Goal: Task Accomplishment & Management: Manage account settings

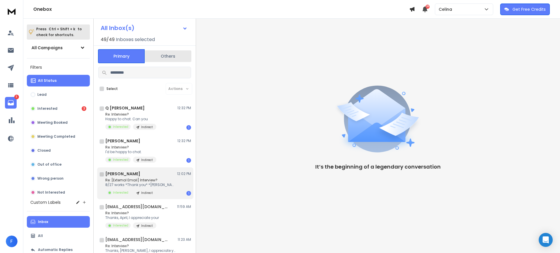
click at [167, 173] on div "[PERSON_NAME] 12:02 PM" at bounding box center [148, 174] width 86 height 6
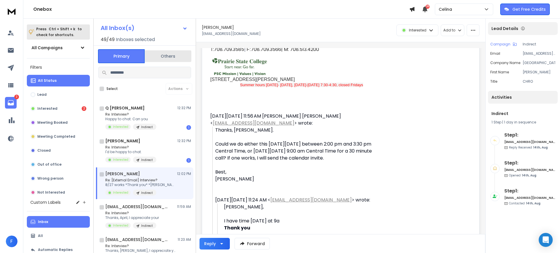
scroll to position [36, 0]
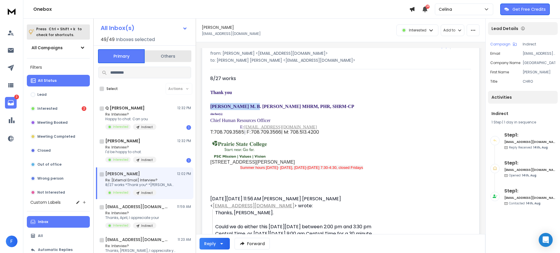
drag, startPoint x: 210, startPoint y: 106, endPoint x: 255, endPoint y: 108, distance: 45.0
click at [255, 108] on b "[PERSON_NAME] M. B. [PERSON_NAME] MHRM, PHR, SHRM-CP" at bounding box center [295, 102] width 170 height 13
copy b "[PERSON_NAME] M. B. [PERSON_NAME]"
click at [339, 110] on div "she/her(s) Chief Human Resources Officer E: [EMAIL_ADDRESS][DOMAIN_NAME] T: 708…" at bounding box center [295, 145] width 170 height 71
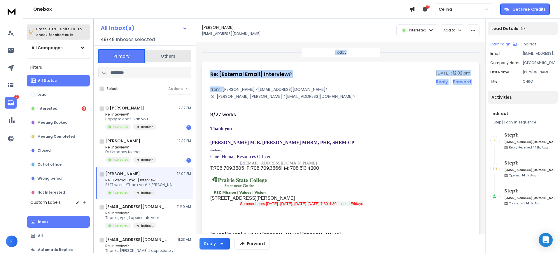
scroll to position [0, 0]
drag, startPoint x: 222, startPoint y: 52, endPoint x: 241, endPoint y: 53, distance: 18.7
drag, startPoint x: 252, startPoint y: 85, endPoint x: 229, endPoint y: 88, distance: 22.9
click at [252, 85] on div "Re: [External Email] Interview? [DATE] : 12:02 pm Reply Forward" at bounding box center [340, 78] width 261 height 15
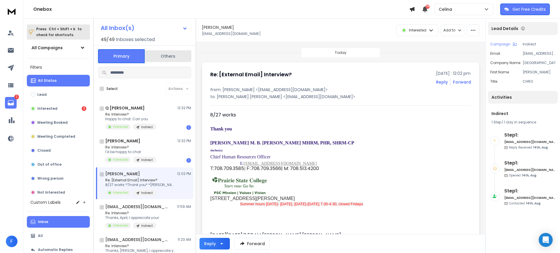
click at [225, 89] on p "from: [PERSON_NAME] <[EMAIL_ADDRESS][DOMAIN_NAME]>" at bounding box center [340, 90] width 261 height 6
click at [226, 90] on p "from: [PERSON_NAME] <[EMAIL_ADDRESS][DOMAIN_NAME]>" at bounding box center [340, 90] width 261 height 6
drag, startPoint x: 223, startPoint y: 89, endPoint x: 247, endPoint y: 90, distance: 24.2
click at [247, 90] on p "from: [PERSON_NAME] <[EMAIL_ADDRESS][DOMAIN_NAME]>" at bounding box center [340, 90] width 261 height 6
copy p "[PERSON_NAME]"
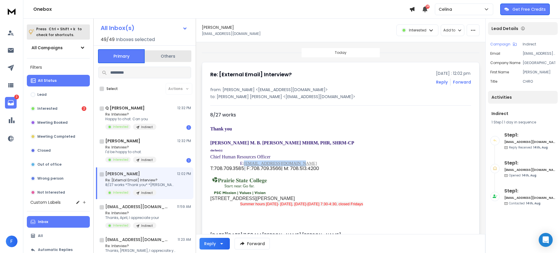
drag, startPoint x: 245, startPoint y: 163, endPoint x: 295, endPoint y: 162, distance: 50.5
click at [295, 162] on font "E: [EMAIL_ADDRESS][DOMAIN_NAME]" at bounding box center [278, 163] width 77 height 5
click at [291, 128] on div "Thank you" at bounding box center [295, 129] width 170 height 7
drag, startPoint x: 252, startPoint y: 89, endPoint x: 305, endPoint y: 92, distance: 53.5
click at [305, 92] on p "from: [PERSON_NAME] <[EMAIL_ADDRESS][DOMAIN_NAME]>" at bounding box center [340, 90] width 261 height 6
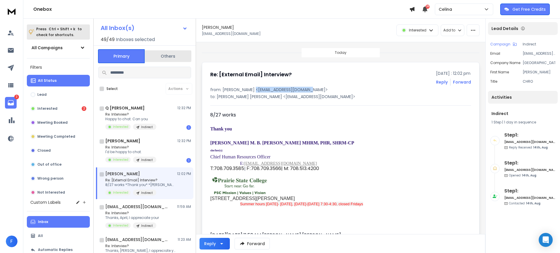
copy p "[EMAIL_ADDRESS][DOMAIN_NAME]"
drag, startPoint x: 222, startPoint y: 89, endPoint x: 247, endPoint y: 91, distance: 25.4
click at [247, 91] on p "from: [PERSON_NAME] <[EMAIL_ADDRESS][DOMAIN_NAME]>" at bounding box center [340, 90] width 261 height 6
copy p "[PERSON_NAME]"
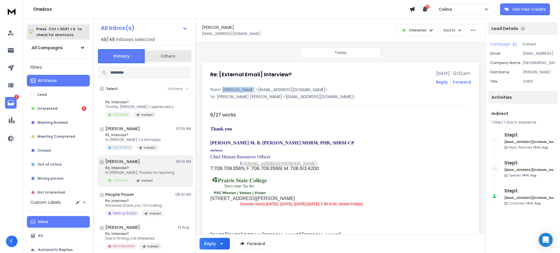
scroll to position [146, 0]
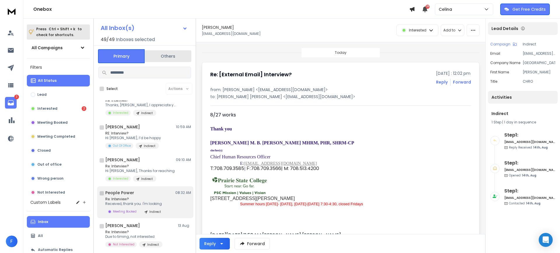
click at [137, 196] on div "People Power 08:32 AM" at bounding box center [148, 193] width 86 height 6
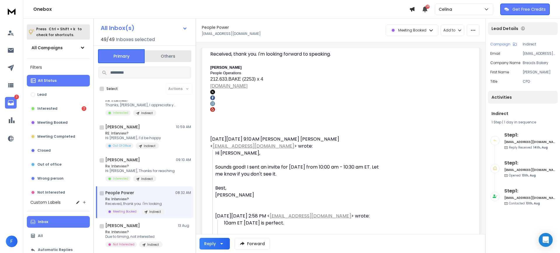
scroll to position [73, 0]
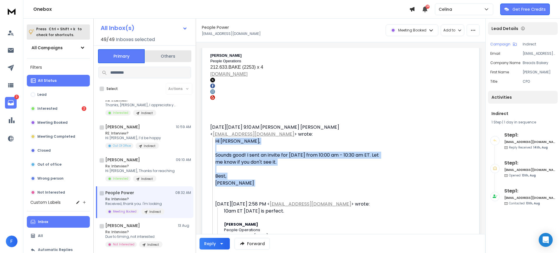
drag, startPoint x: 216, startPoint y: 140, endPoint x: 291, endPoint y: 185, distance: 87.5
click at [291, 185] on div "Hi [PERSON_NAME], Sounds good! I sent an invite for [DATE] from 10:00 am - 10:3…" at bounding box center [297, 162] width 165 height 49
copy div "Hi [PERSON_NAME], Sounds good! I sent an invite for [DATE] from 10:00 am - 10:3…"
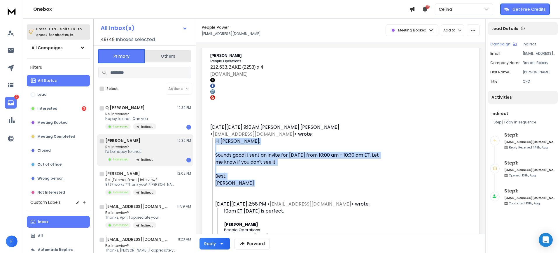
scroll to position [0, 0]
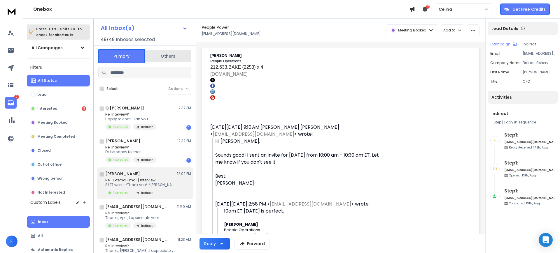
click at [148, 179] on p "Re: [External Email] Interview?" at bounding box center [140, 180] width 70 height 5
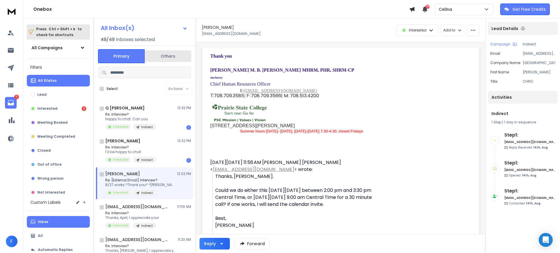
click at [213, 243] on div "Reply" at bounding box center [210, 244] width 12 height 6
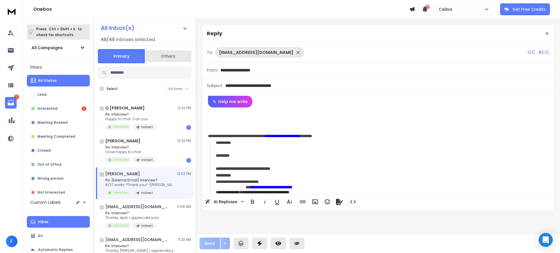
click at [225, 116] on div at bounding box center [378, 116] width 340 height 6
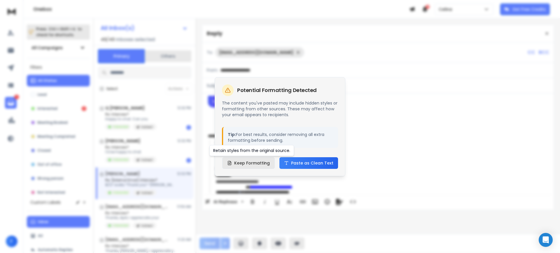
click at [253, 162] on button "Keep Formatting" at bounding box center [248, 164] width 53 height 12
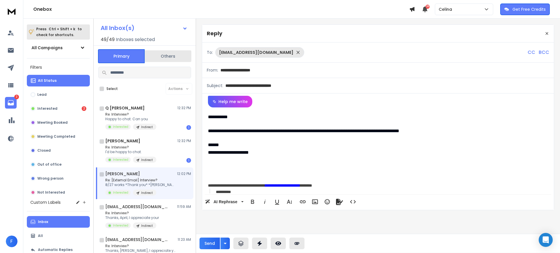
click at [223, 116] on span "**********" at bounding box center [218, 117] width 20 height 4
click at [312, 131] on span "**********" at bounding box center [303, 131] width 191 height 4
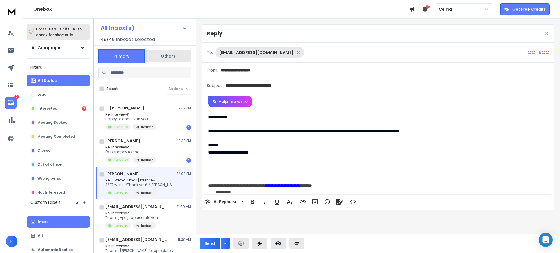
click at [331, 131] on span "**********" at bounding box center [303, 131] width 191 height 4
click at [332, 131] on span "**********" at bounding box center [303, 131] width 191 height 4
click at [332, 131] on span "**********" at bounding box center [303, 131] width 190 height 4
click at [331, 131] on span "**********" at bounding box center [303, 131] width 190 height 4
click at [357, 132] on span "**********" at bounding box center [303, 131] width 190 height 4
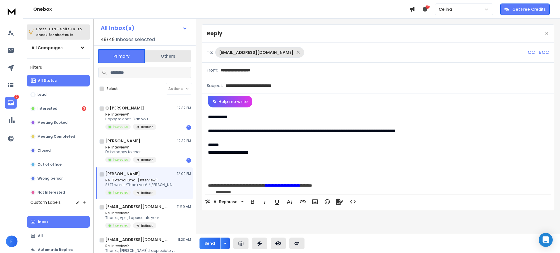
click at [290, 129] on span "**********" at bounding box center [302, 131] width 188 height 4
click at [206, 239] on button "Send" at bounding box center [210, 244] width 20 height 12
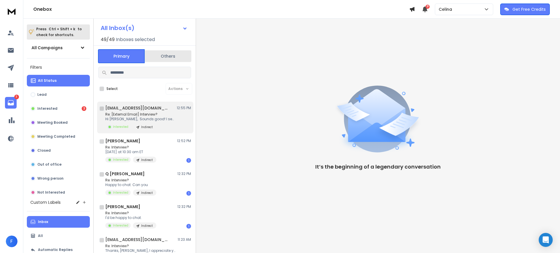
click at [156, 114] on p "Re: [External Email] Interview?" at bounding box center [140, 114] width 70 height 5
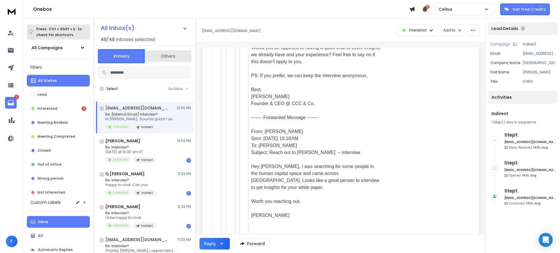
scroll to position [874, 0]
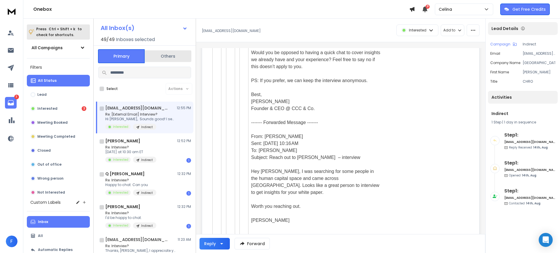
drag, startPoint x: 492, startPoint y: 214, endPoint x: 492, endPoint y: 209, distance: 5.0
click at [492, 209] on div "Indirect 1 Step | 1 day in sequence Step 1 : ccc@cccalignment.com Reply Receive…" at bounding box center [523, 172] width 70 height 136
drag, startPoint x: 485, startPoint y: 215, endPoint x: 485, endPoint y: 212, distance: 3.5
click at [485, 212] on div "Lead Details Campaign Indirect Email dmsmith@prairiestate.edu Company Name Prai…" at bounding box center [522, 145] width 75 height 253
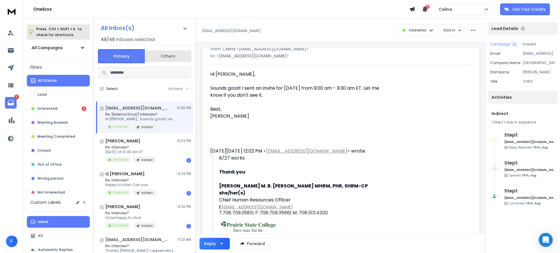
scroll to position [0, 0]
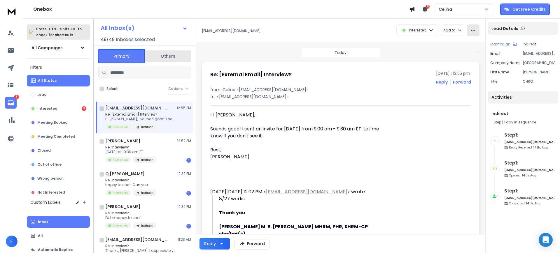
click at [476, 33] on button "button" at bounding box center [473, 31] width 13 height 12
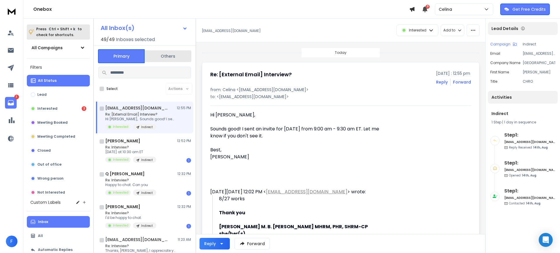
click at [283, 122] on div at bounding box center [295, 122] width 170 height 7
click at [232, 93] on div "Re: [External Email] Interview? 14 August 2025 : 12:55 pm Reply Forward from: C…" at bounding box center [340, 85] width 261 height 29
click at [256, 76] on h1 "Re: [External Email] Interview?" at bounding box center [250, 75] width 81 height 8
click at [257, 76] on h1 "Re: [External Email] Interview?" at bounding box center [250, 75] width 81 height 8
click at [258, 76] on h1 "Re: [External Email] Interview?" at bounding box center [250, 75] width 81 height 8
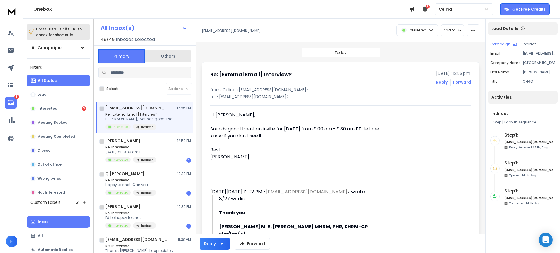
click at [317, 97] on p "to: <dmsmith@prairiestate.edu>" at bounding box center [340, 97] width 261 height 6
click at [220, 116] on span "Hi Deidra," at bounding box center [232, 115] width 45 height 7
click at [220, 115] on span "Hi Deidra," at bounding box center [232, 115] width 45 height 7
click at [231, 132] on span "Sounds good! I sent an invite for Wednesday 8/27 from 9:00 am - 9:30 am ET. Let…" at bounding box center [295, 133] width 170 height 14
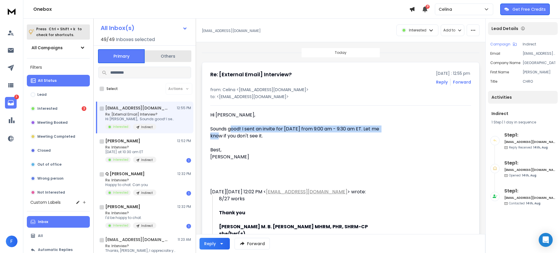
click at [310, 127] on span "Sounds good! I sent an invite for Wednesday 8/27 from 9:00 am - 9:30 am ET. Let…" at bounding box center [295, 133] width 170 height 14
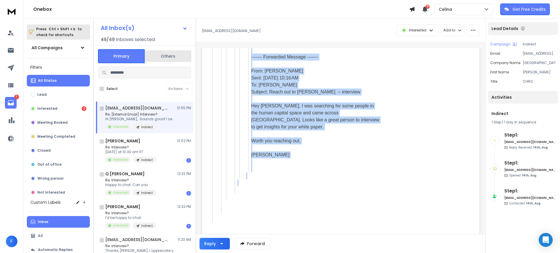
scroll to position [984, 0]
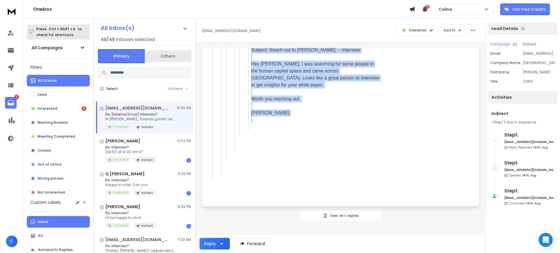
drag, startPoint x: 211, startPoint y: 73, endPoint x: 344, endPoint y: 122, distance: 141.2
copy div "Re: [External Email] Interview? 14 August 2025 : 12:55 pm Reply Forward from: C…"
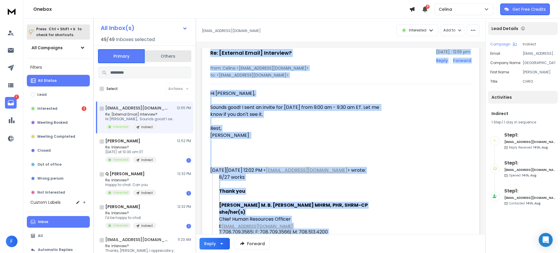
scroll to position [0, 0]
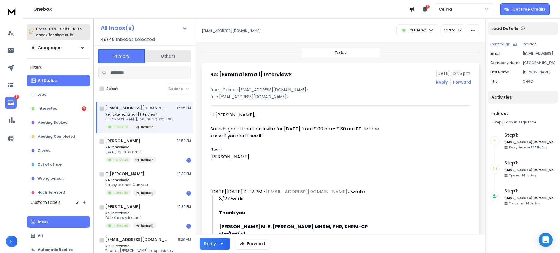
click at [417, 30] on p "Interested" at bounding box center [418, 30] width 18 height 5
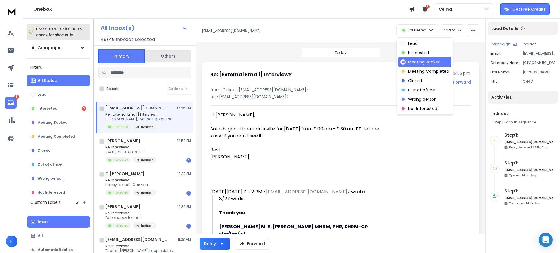
click at [422, 60] on p "Meeting Booked" at bounding box center [424, 62] width 33 height 6
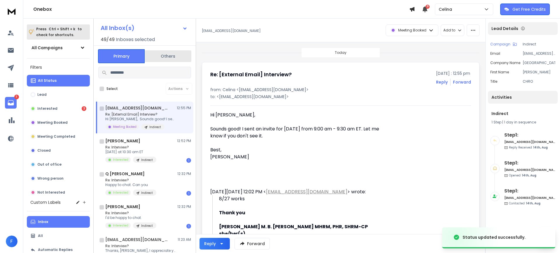
click at [211, 243] on div "Reply" at bounding box center [210, 244] width 12 height 6
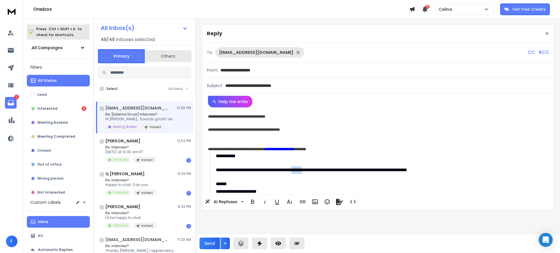
drag, startPoint x: 318, startPoint y: 171, endPoint x: 331, endPoint y: 171, distance: 13.7
click at [331, 171] on span "**********" at bounding box center [311, 170] width 191 height 4
click at [305, 127] on div "**********" at bounding box center [374, 123] width 333 height 20
drag, startPoint x: 225, startPoint y: 115, endPoint x: 252, endPoint y: 114, distance: 27.7
click at [225, 115] on div "**********" at bounding box center [374, 123] width 333 height 20
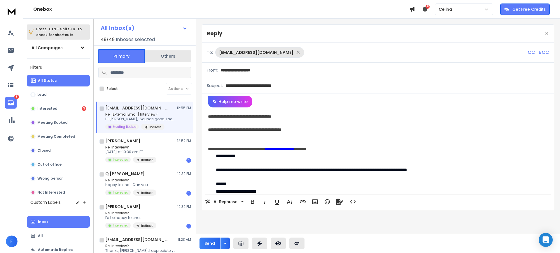
click at [207, 242] on button "Send" at bounding box center [210, 244] width 20 height 12
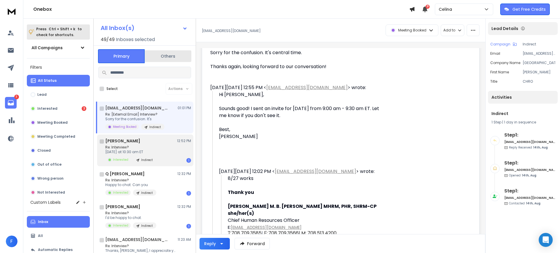
scroll to position [73, 0]
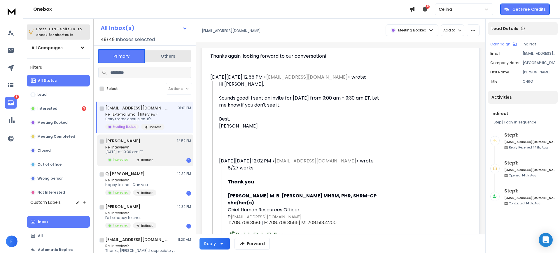
click at [159, 148] on div "Re: Interview? Monday at 10:30 am ET Interested Indirect 1" at bounding box center [148, 154] width 86 height 18
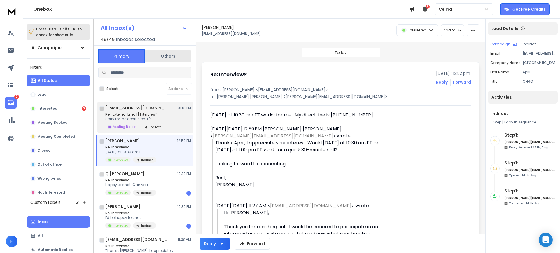
click at [139, 111] on h1 "[EMAIL_ADDRESS][DOMAIN_NAME]" at bounding box center [137, 108] width 64 height 6
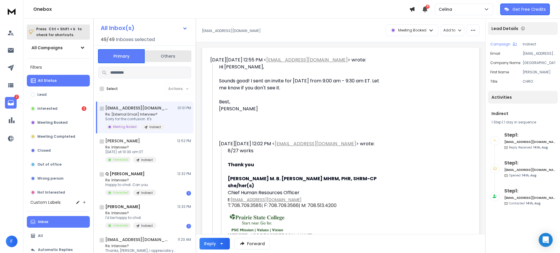
scroll to position [109, 0]
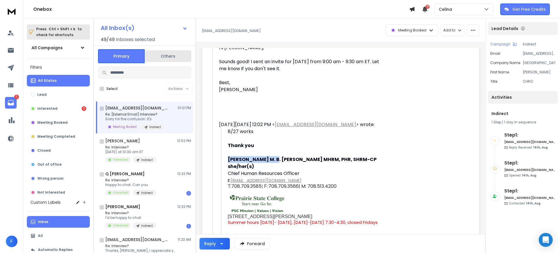
drag, startPoint x: 229, startPoint y: 166, endPoint x: 271, endPoint y: 167, distance: 42.0
click at [271, 163] on strong "[PERSON_NAME] M. B. [PERSON_NAME] MHRM, PHR, SHRM-CP" at bounding box center [304, 156] width 153 height 14
copy strong "[PERSON_NAME] M. B. [PERSON_NAME]"
drag, startPoint x: 292, startPoint y: 186, endPoint x: 238, endPoint y: 183, distance: 53.5
click at [233, 184] on div "E: [EMAIL_ADDRESS][DOMAIN_NAME]" at bounding box center [304, 180] width 153 height 7
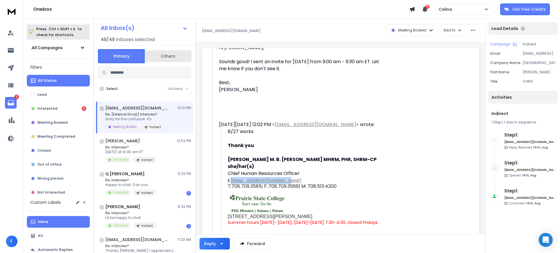
copy link "[EMAIL_ADDRESS][DOMAIN_NAME]"
click at [243, 177] on div "Chief Human Resources Officer" at bounding box center [304, 173] width 153 height 7
copy div "Chief Human Resources Officer"
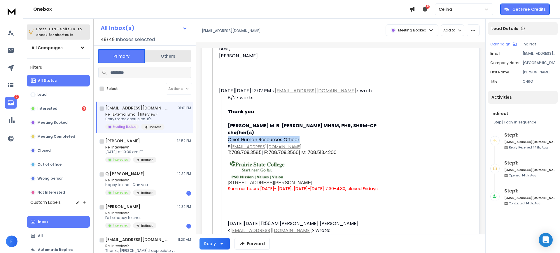
scroll to position [146, 0]
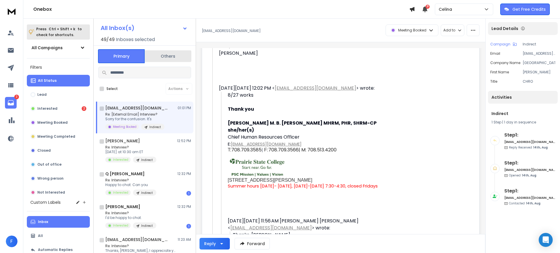
drag, startPoint x: 302, startPoint y: 172, endPoint x: 251, endPoint y: 173, distance: 51.3
click at [251, 173] on td at bounding box center [304, 167] width 153 height 21
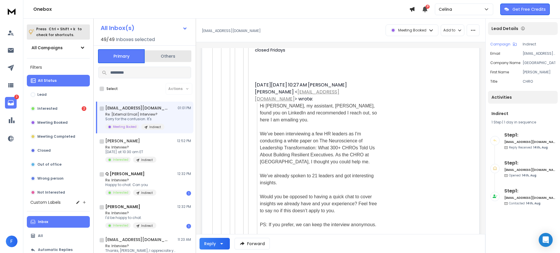
scroll to position [784, 0]
drag, startPoint x: 261, startPoint y: 158, endPoint x: 285, endPoint y: 157, distance: 24.8
click at [285, 157] on div "We’ve been interviewing a few HR leaders as I'm conducting a white paper on The…" at bounding box center [320, 149] width 121 height 35
copy div "[GEOGRAPHIC_DATA]"
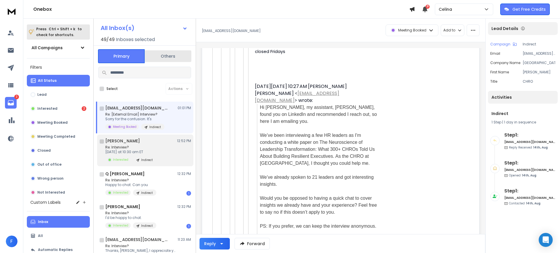
click at [157, 145] on div "Re: Interview? Monday at 10:30 am ET Interested Indirect" at bounding box center [148, 154] width 86 height 18
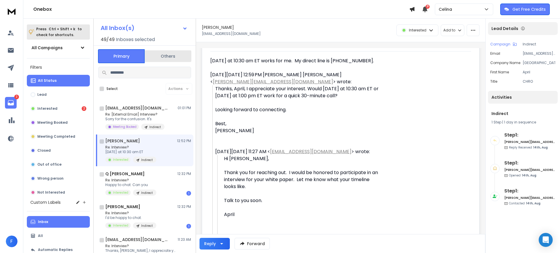
scroll to position [0, 0]
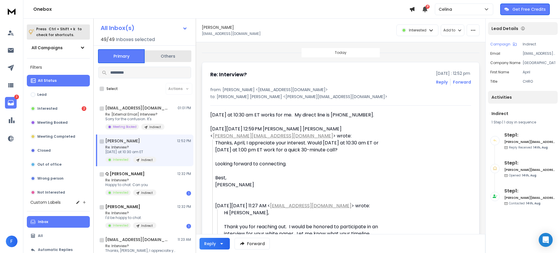
click at [238, 115] on div "Monday at 10:30 am ET works for me. My direct line is 704-658-2541." at bounding box center [295, 115] width 170 height 7
drag, startPoint x: 228, startPoint y: 114, endPoint x: 272, endPoint y: 116, distance: 44.1
click at [272, 116] on div "Monday at 10:30 am ET works for me. My direct line is 704-658-2541." at bounding box center [295, 115] width 170 height 7
click at [260, 112] on div "Monday at 10:30 am ET works for me. My direct line is 704-658-2541." at bounding box center [295, 115] width 170 height 7
drag, startPoint x: 221, startPoint y: 113, endPoint x: 248, endPoint y: 116, distance: 27.3
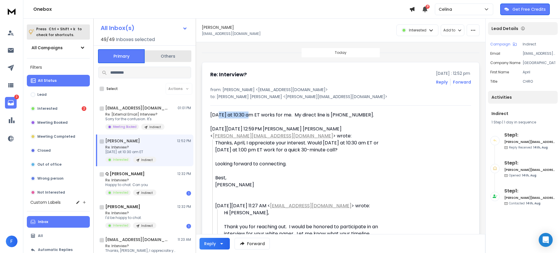
click at [250, 115] on div "Monday at 10:30 am ET works for me. My direct line is 704-658-2541." at bounding box center [295, 115] width 170 height 7
click at [246, 116] on div "Monday at 10:30 am ET works for me. My direct line is 704-658-2541." at bounding box center [295, 115] width 170 height 7
click at [240, 116] on div "Monday at 10:30 am ET works for me. My direct line is 704-658-2541." at bounding box center [295, 115] width 170 height 7
drag, startPoint x: 214, startPoint y: 113, endPoint x: 263, endPoint y: 116, distance: 49.4
click at [263, 116] on div "Monday at 10:30 am ET works for me. My direct line is 704-658-2541." at bounding box center [295, 115] width 170 height 7
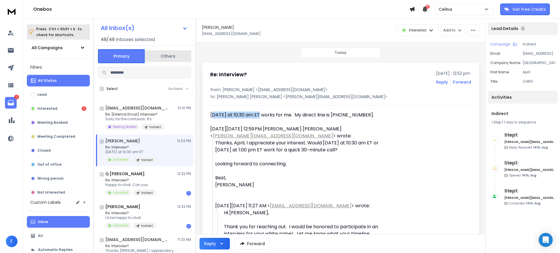
click at [260, 116] on div "Monday at 10:30 am ET works for me. My direct line is 704-658-2541." at bounding box center [295, 115] width 170 height 7
drag, startPoint x: 264, startPoint y: 115, endPoint x: 287, endPoint y: 115, distance: 23.3
click at [287, 115] on div "Monday at 10:30 am ET works for me. My direct line is 704-658-2541." at bounding box center [295, 115] width 170 height 7
drag, startPoint x: 223, startPoint y: 89, endPoint x: 311, endPoint y: 88, distance: 88.4
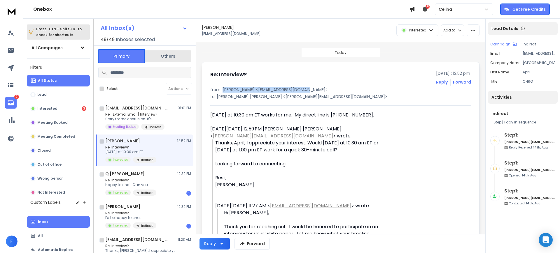
click at [311, 88] on p "from: April Kuhn <aprilkuhn@mgsd.k12.nc.us>" at bounding box center [340, 90] width 261 height 6
copy p "April Kuhn <aprilkuhn@mgsd.k12.nc.us>"
drag, startPoint x: 336, startPoint y: 115, endPoint x: 368, endPoint y: 116, distance: 32.7
click at [368, 116] on div "Monday at 10:30 am ET works for me. My direct line is 704-658-2541." at bounding box center [295, 115] width 170 height 7
copy div "704-658-2541."
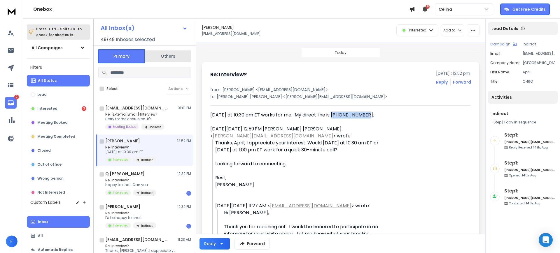
drag, startPoint x: 390, startPoint y: 112, endPoint x: 396, endPoint y: 108, distance: 7.5
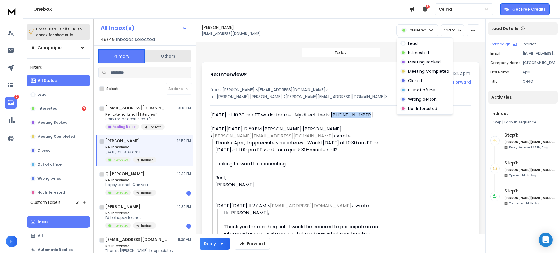
click at [427, 28] on div "Interested" at bounding box center [417, 30] width 41 height 11
click at [420, 61] on p "Meeting Booked" at bounding box center [424, 62] width 33 height 6
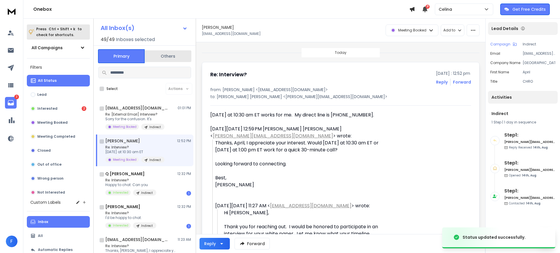
click at [213, 242] on div "Reply" at bounding box center [210, 244] width 12 height 6
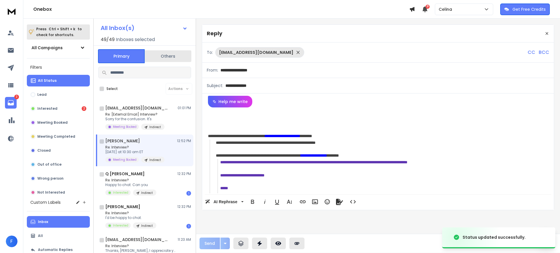
click at [276, 126] on div at bounding box center [378, 123] width 340 height 6
click at [277, 120] on div at bounding box center [378, 123] width 340 height 6
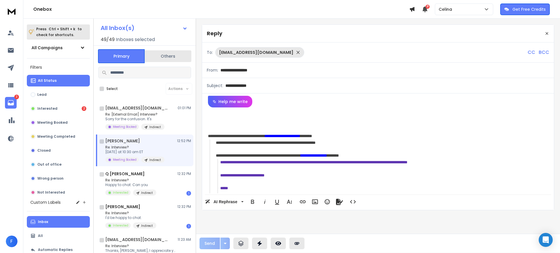
click at [246, 135] on div "**********" at bounding box center [374, 136] width 333 height 6
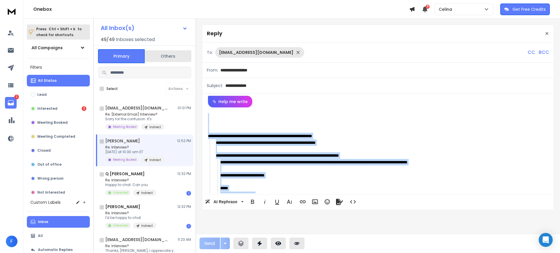
copy div "**********"
click at [289, 122] on div at bounding box center [377, 123] width 338 height 6
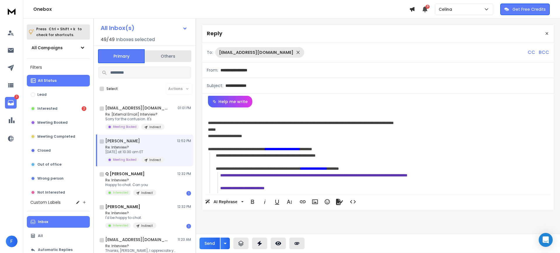
click at [221, 129] on p "**********" at bounding box center [374, 133] width 333 height 13
click at [460, 121] on p "**********" at bounding box center [374, 123] width 333 height 6
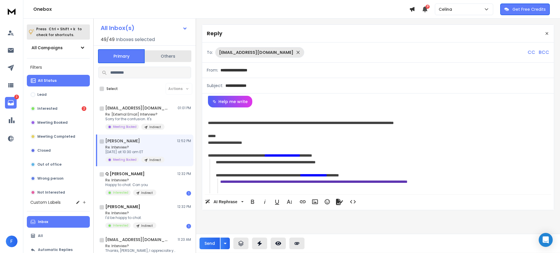
drag, startPoint x: 234, startPoint y: 121, endPoint x: 284, endPoint y: 115, distance: 49.7
click at [237, 121] on p "**********" at bounding box center [374, 126] width 333 height 13
click at [284, 124] on p "**********" at bounding box center [374, 126] width 333 height 13
click at [208, 122] on p "**********" at bounding box center [374, 126] width 333 height 13
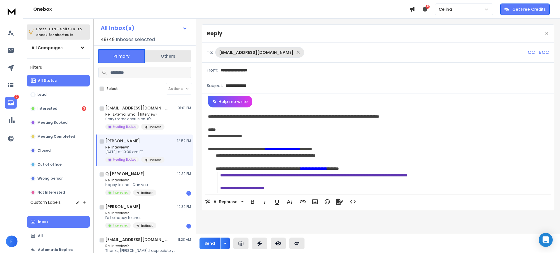
click at [347, 129] on p "**********" at bounding box center [374, 133] width 333 height 13
click at [353, 114] on p "**********" at bounding box center [374, 119] width 333 height 13
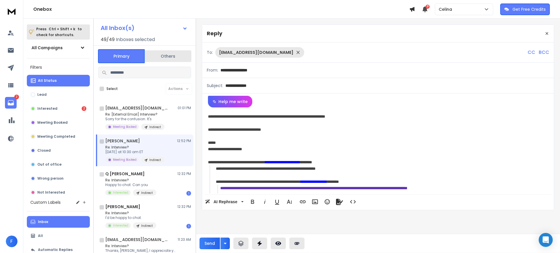
click at [363, 137] on p "**********" at bounding box center [374, 126] width 333 height 26
click at [213, 243] on button "Send" at bounding box center [210, 244] width 20 height 12
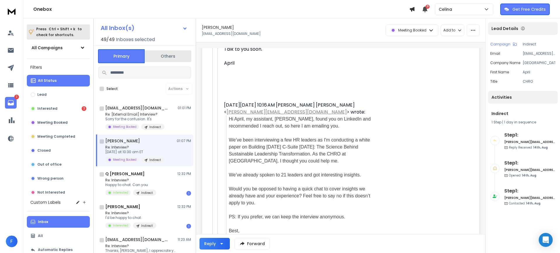
scroll to position [207, 0]
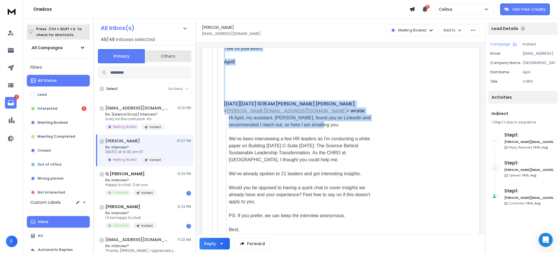
drag, startPoint x: 483, startPoint y: 131, endPoint x: 477, endPoint y: 103, distance: 28.6
click at [477, 103] on div "Today Re: Interview? 14 August 2025 : 12:52 pm Reply Forward from: April Kuhn <…" at bounding box center [340, 221] width 289 height 760
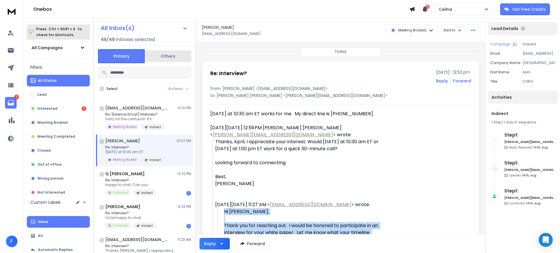
scroll to position [0, 0]
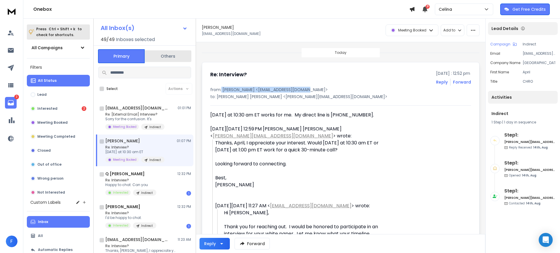
drag, startPoint x: 221, startPoint y: 90, endPoint x: 321, endPoint y: 89, distance: 100.4
click at [321, 89] on p "from: April Kuhn <aprilkuhn@mgsd.k12.nc.us>" at bounding box center [340, 90] width 261 height 6
copy p "April Kuhn <aprilkuhn@mgsd.k12.nc.us>"
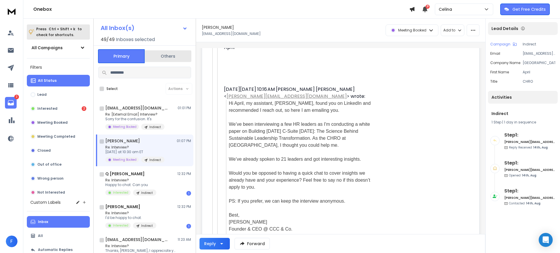
scroll to position [219, 0]
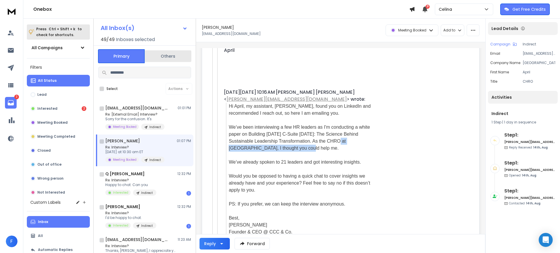
drag, startPoint x: 329, startPoint y: 147, endPoint x: 334, endPoint y: 156, distance: 10.0
click at [274, 152] on div "We’ve been interviewing a few HR leaders as I'm conducting a white paper on Bui…" at bounding box center [305, 138] width 152 height 28
click at [338, 151] on div "We’ve been interviewing a few HR leaders as I'm conducting a white paper on Bui…" at bounding box center [305, 138] width 152 height 28
drag, startPoint x: 327, startPoint y: 148, endPoint x: 246, endPoint y: 155, distance: 81.5
click at [246, 152] on div "We’ve been interviewing a few HR leaders as I'm conducting a white paper on Bui…" at bounding box center [305, 138] width 152 height 28
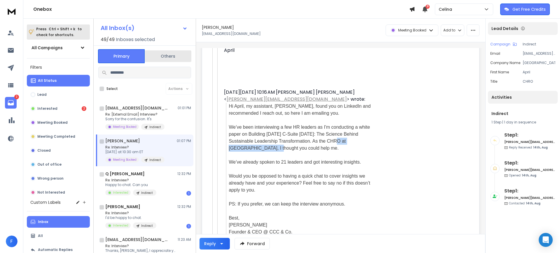
copy div "CHRO at Mooresville Schools"
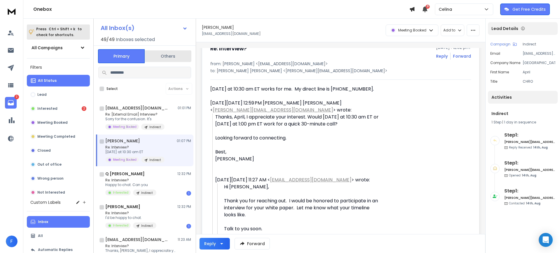
scroll to position [0, 0]
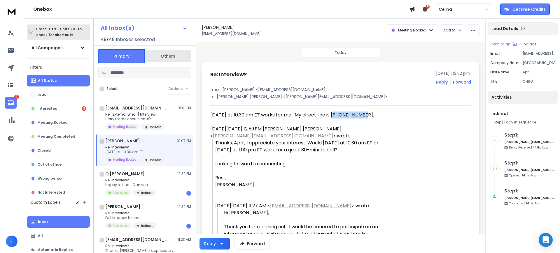
drag, startPoint x: 335, startPoint y: 115, endPoint x: 367, endPoint y: 113, distance: 32.4
click at [367, 113] on div "Monday at 10:30 am ET works for me. My direct line is 704-658-2541." at bounding box center [295, 115] width 170 height 7
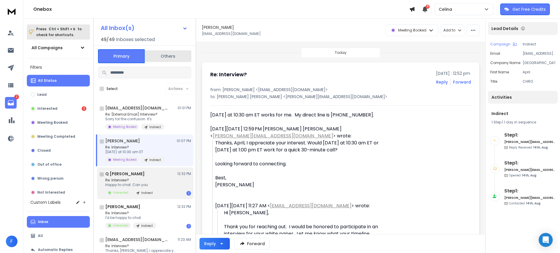
click at [138, 171] on div "Q Hamirani 12:32 PM Re: Interview? Happy to chat. Can you Interested Indirect 1" at bounding box center [145, 184] width 96 height 32
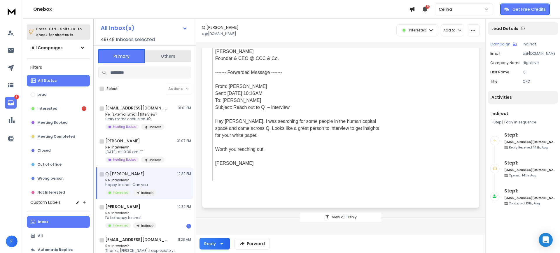
scroll to position [643, 0]
drag, startPoint x: 208, startPoint y: 73, endPoint x: 273, endPoint y: 175, distance: 121.6
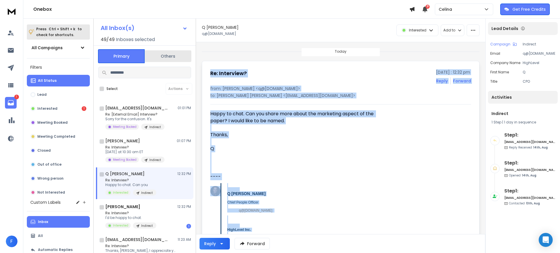
scroll to position [0, 0]
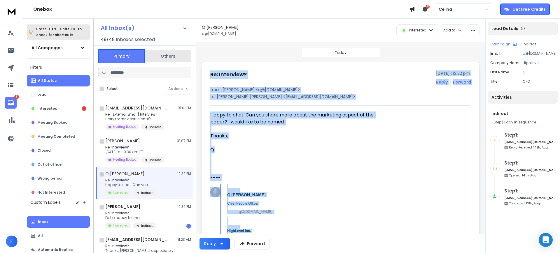
click at [286, 126] on div at bounding box center [295, 129] width 170 height 7
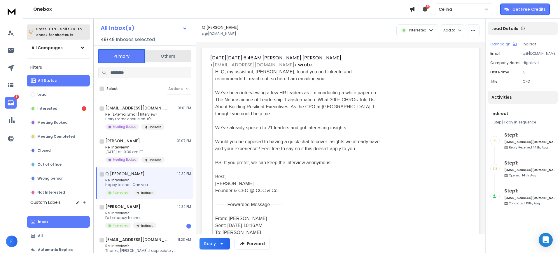
scroll to position [510, 0]
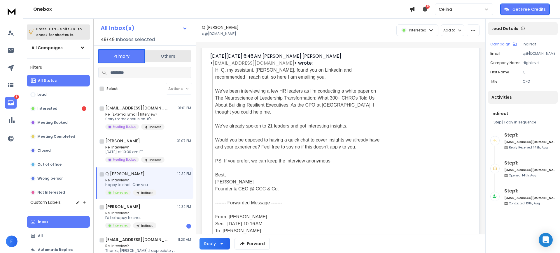
click at [208, 242] on div "Reply" at bounding box center [210, 244] width 12 height 6
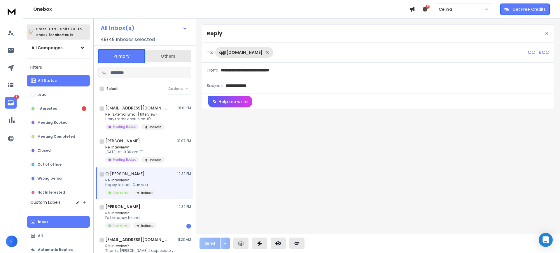
scroll to position [0, 0]
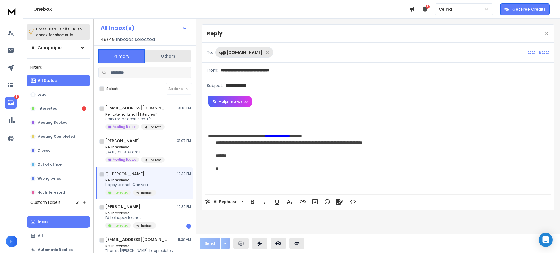
click at [218, 117] on div at bounding box center [378, 116] width 340 height 6
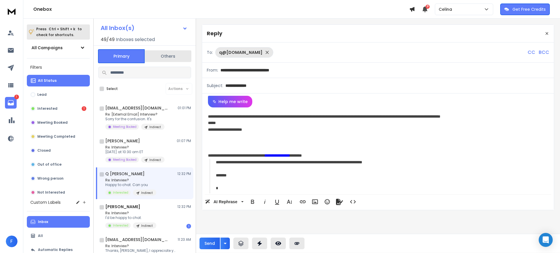
click at [391, 117] on p "**********" at bounding box center [374, 116] width 333 height 6
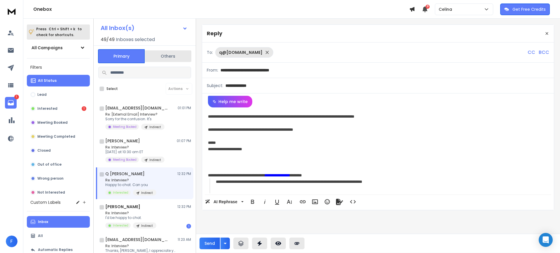
click at [227, 130] on p "**********" at bounding box center [374, 123] width 333 height 20
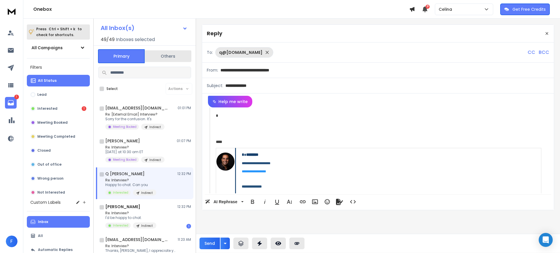
scroll to position [109, 0]
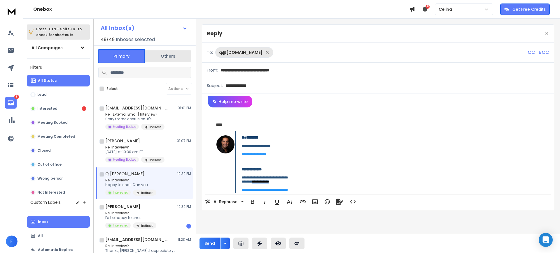
drag, startPoint x: 275, startPoint y: 181, endPoint x: 253, endPoint y: 181, distance: 22.2
click at [253, 181] on div "**********" at bounding box center [391, 192] width 298 height 48
click at [244, 181] on div "**********" at bounding box center [391, 192] width 298 height 48
click at [238, 181] on td "**********" at bounding box center [388, 254] width 306 height 247
drag, startPoint x: 239, startPoint y: 181, endPoint x: 263, endPoint y: 181, distance: 23.6
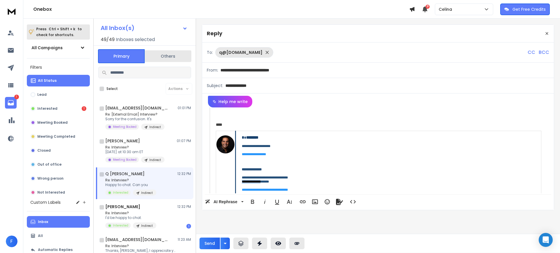
click at [263, 181] on td "**********" at bounding box center [388, 254] width 306 height 247
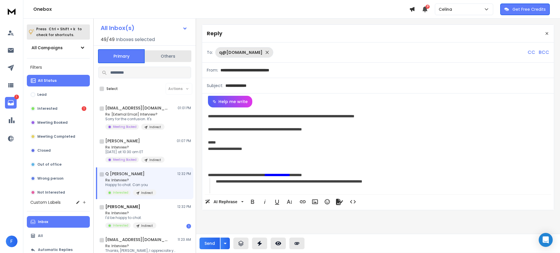
scroll to position [0, 0]
click at [242, 130] on p "**********" at bounding box center [374, 123] width 333 height 20
click at [230, 128] on p "**********" at bounding box center [374, 123] width 333 height 20
click at [318, 128] on p "**********" at bounding box center [374, 123] width 333 height 20
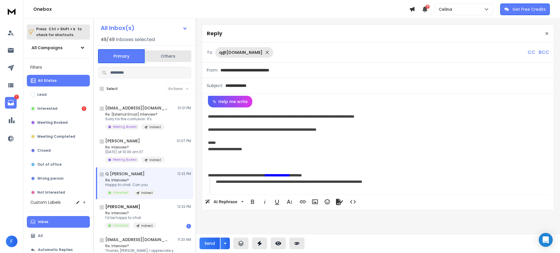
click at [313, 130] on p "**********" at bounding box center [374, 123] width 333 height 20
click at [207, 243] on button "Send" at bounding box center [210, 244] width 20 height 12
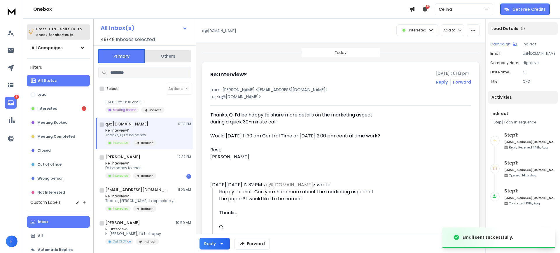
scroll to position [73, 0]
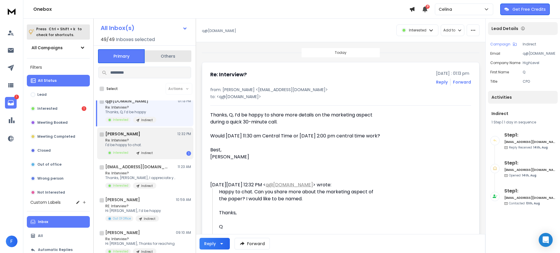
click at [153, 138] on div "Jackie Dube 12:32 PM Re: Interview? I'd be happy to chat. Interested Indirect 1" at bounding box center [148, 143] width 86 height 25
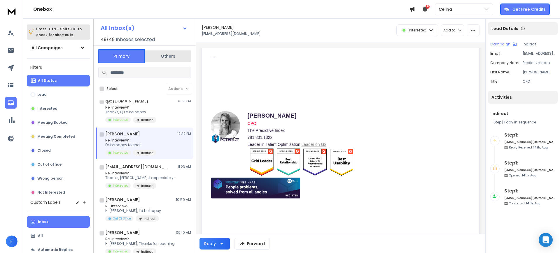
scroll to position [377, 0]
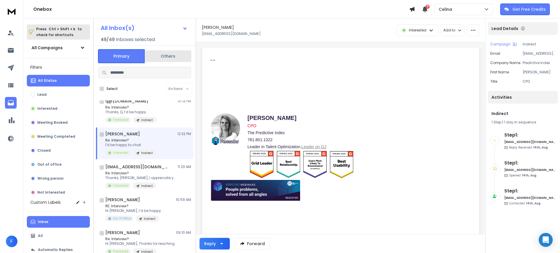
click at [268, 132] on span "The Predictive Index" at bounding box center [266, 133] width 37 height 5
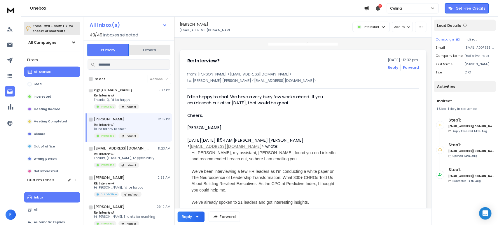
scroll to position [0, 0]
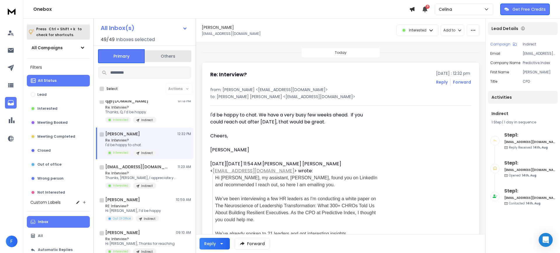
click at [216, 246] on div "Reply" at bounding box center [214, 244] width 21 height 7
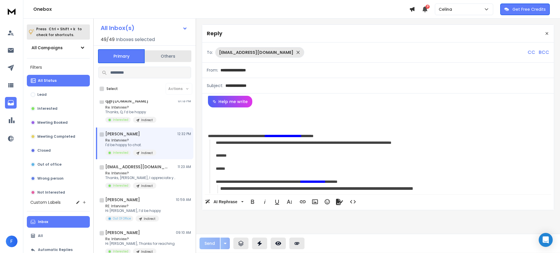
click at [256, 123] on div at bounding box center [378, 123] width 340 height 6
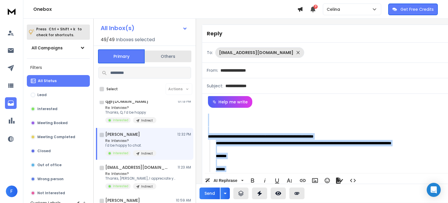
scroll to position [73, 0]
click at [239, 123] on div at bounding box center [322, 123] width 228 height 6
click at [216, 119] on div at bounding box center [322, 116] width 228 height 6
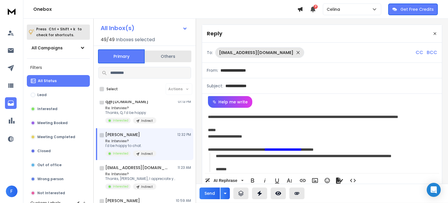
click at [206, 129] on div "**********" at bounding box center [322, 140] width 240 height 64
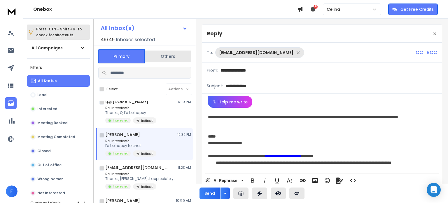
click at [278, 116] on p "**********" at bounding box center [319, 119] width 222 height 13
click at [209, 118] on p "**********" at bounding box center [319, 119] width 222 height 13
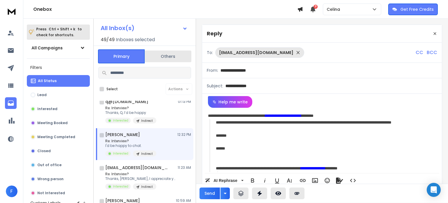
scroll to position [0, 0]
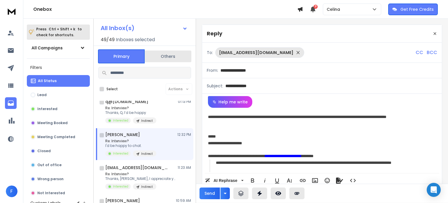
click at [210, 192] on button "Send" at bounding box center [210, 193] width 20 height 12
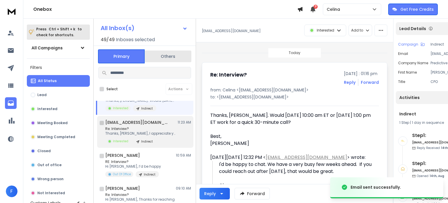
scroll to position [131, 0]
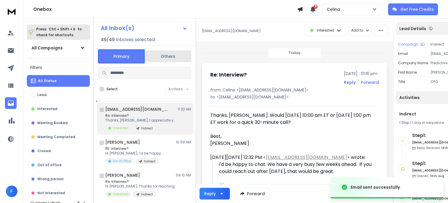
click at [144, 113] on p "Re: Interview?" at bounding box center [140, 115] width 70 height 5
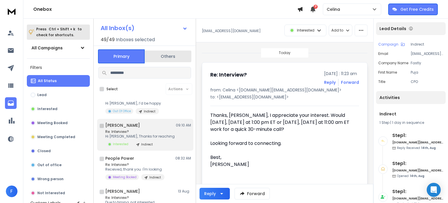
scroll to position [189, 0]
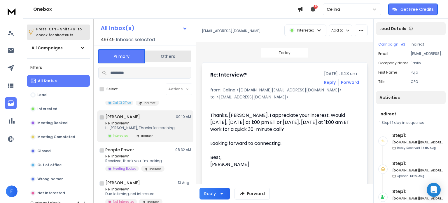
click at [164, 132] on div "Re: Interview? Hi Celina, Thanks for reaching Interested Indirect" at bounding box center [148, 130] width 86 height 18
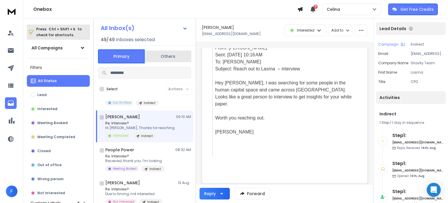
scroll to position [389, 0]
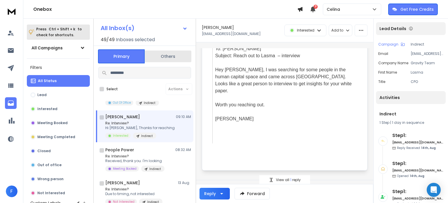
drag, startPoint x: 209, startPoint y: 75, endPoint x: 273, endPoint y: 131, distance: 85.0
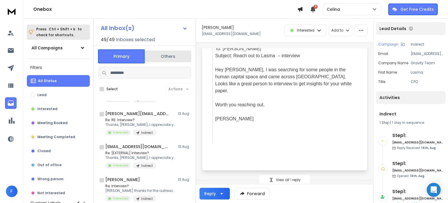
scroll to position [394, 0]
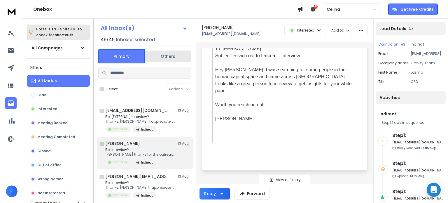
click at [162, 152] on div "Re: Interview? Celina thanks for the outreach. Interested Indirect" at bounding box center [148, 156] width 86 height 18
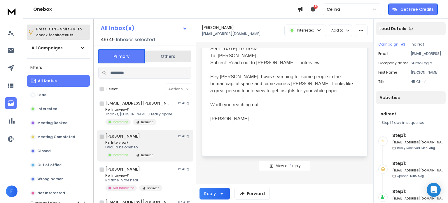
scroll to position [569, 0]
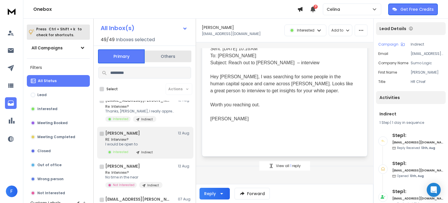
click at [171, 136] on div "Roseanne Donohue 12 Aug RE: Interview? I would be open to Interested Indirect" at bounding box center [148, 142] width 86 height 25
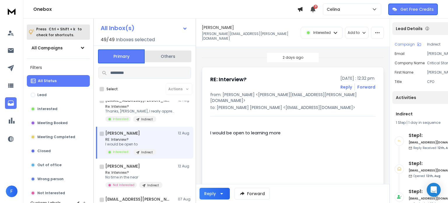
click at [252, 130] on span "I would be open to learning more" at bounding box center [245, 133] width 70 height 6
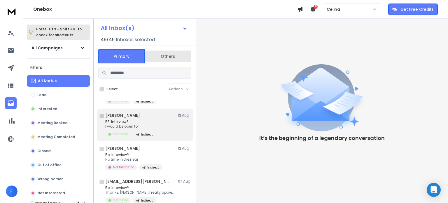
scroll to position [581, 0]
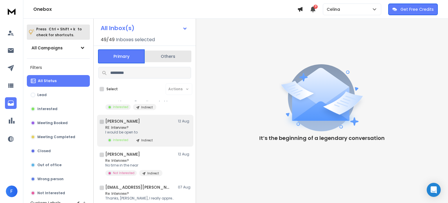
click at [147, 129] on p "RE: Interview?" at bounding box center [130, 127] width 51 height 5
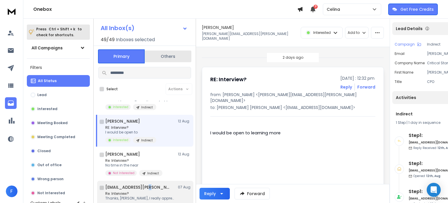
click at [151, 188] on h1 "[EMAIL_ADDRESS][PERSON_NAME][DOMAIN_NAME]" at bounding box center [137, 187] width 64 height 6
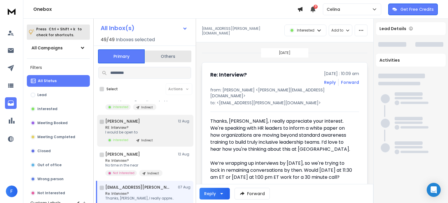
click at [144, 129] on p "RE: Interview?" at bounding box center [130, 127] width 51 height 5
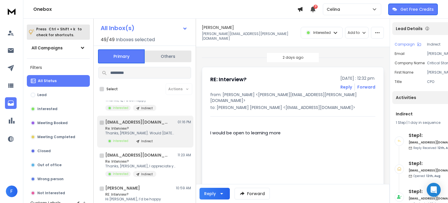
scroll to position [88, 0]
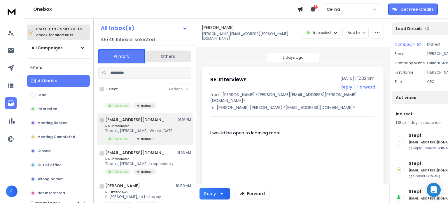
click at [148, 134] on div "Re: Interview? Thanks, Jackie. Would Tuesday, Sept. Interested Indirect" at bounding box center [140, 133] width 70 height 18
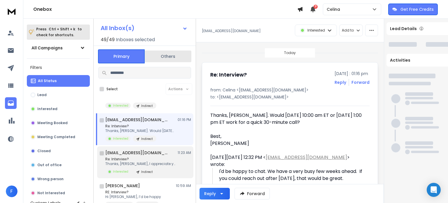
click at [146, 151] on h1 "[EMAIL_ADDRESS][DOMAIN_NAME]" at bounding box center [137, 153] width 64 height 6
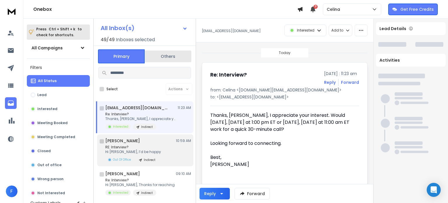
scroll to position [146, 0]
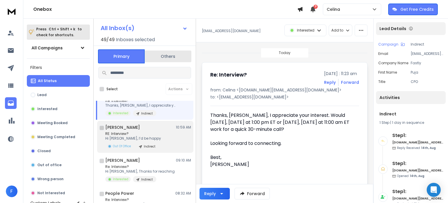
click at [142, 140] on p "Hi [PERSON_NAME], I’d be happy" at bounding box center [133, 138] width 56 height 5
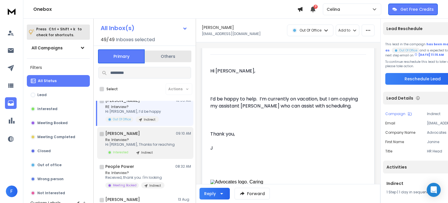
scroll to position [175, 0]
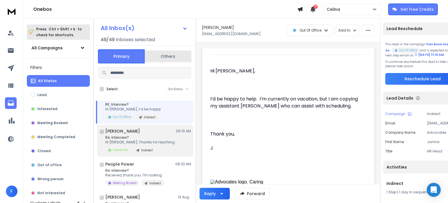
click at [142, 144] on p "Hi [PERSON_NAME], Thanks for reaching" at bounding box center [139, 142] width 69 height 5
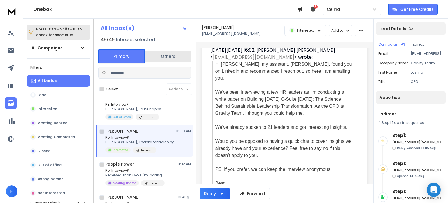
scroll to position [204, 0]
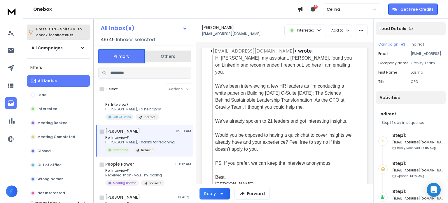
click at [209, 189] on button "Reply" at bounding box center [215, 194] width 30 height 12
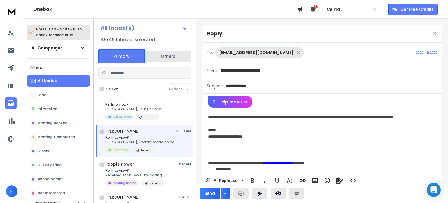
click at [240, 123] on p "**********" at bounding box center [319, 119] width 222 height 13
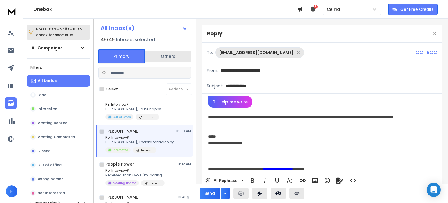
click at [322, 119] on p "**********" at bounding box center [319, 123] width 222 height 20
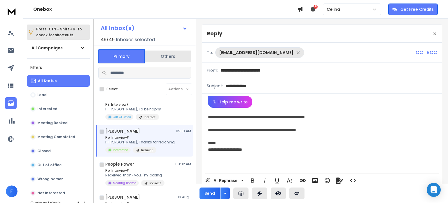
click at [260, 116] on p "**********" at bounding box center [319, 126] width 222 height 26
click at [225, 130] on p "**********" at bounding box center [319, 126] width 222 height 26
click at [256, 163] on div at bounding box center [321, 162] width 227 height 6
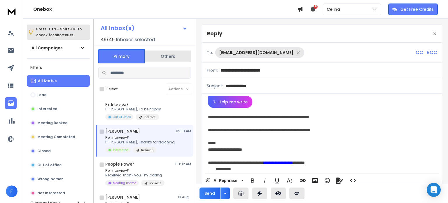
click at [211, 194] on button "Send" at bounding box center [210, 193] width 20 height 12
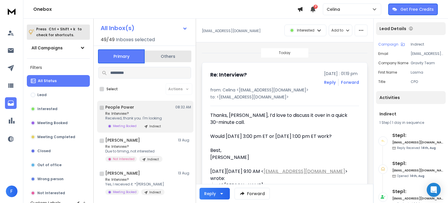
scroll to position [233, 0]
click at [145, 116] on p "Received, thank you. I'm looking" at bounding box center [134, 116] width 59 height 5
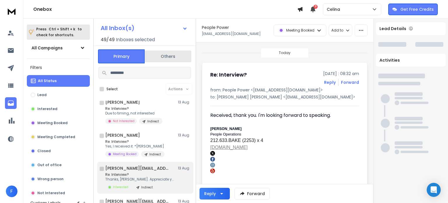
scroll to position [292, 0]
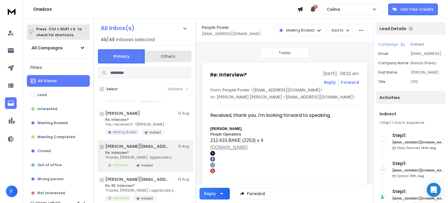
click at [152, 149] on h1 "[PERSON_NAME][EMAIL_ADDRESS][PERSON_NAME][DOMAIN_NAME]" at bounding box center [137, 146] width 64 height 6
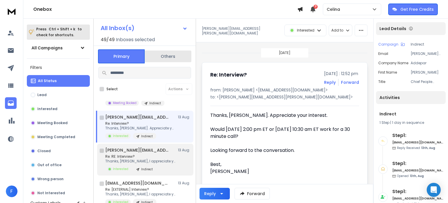
click at [153, 150] on h1 "[PERSON_NAME][EMAIL_ADDRESS][PERSON_NAME][DOMAIN_NAME]" at bounding box center [137, 150] width 64 height 6
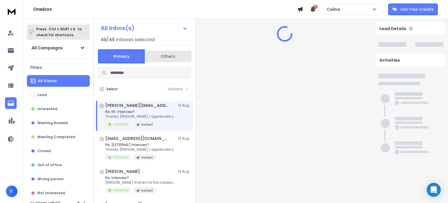
scroll to position [379, 0]
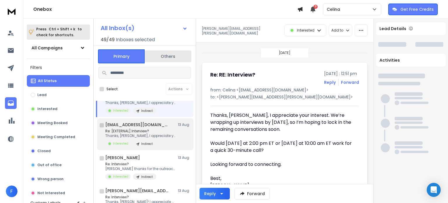
click at [157, 134] on p "Thanks, [PERSON_NAME], I appreciate your" at bounding box center [140, 135] width 70 height 5
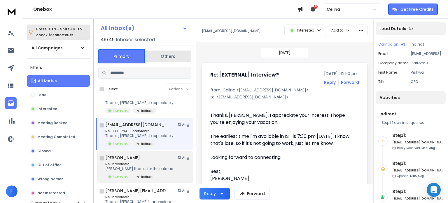
click at [162, 155] on div "Sophie Kitson 13 Aug" at bounding box center [148, 158] width 86 height 6
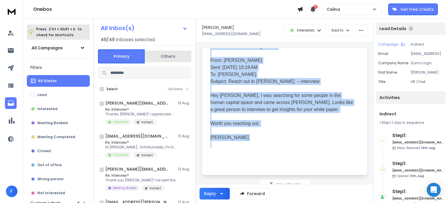
scroll to position [438, 0]
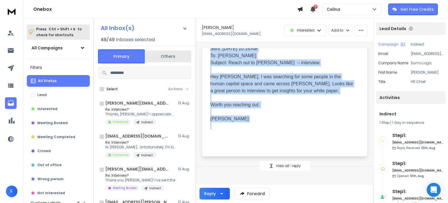
drag, startPoint x: 208, startPoint y: 76, endPoint x: 271, endPoint y: 136, distance: 87.1
click at [214, 194] on div "Reply" at bounding box center [210, 193] width 12 height 6
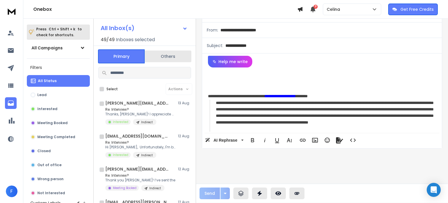
scroll to position [0, 0]
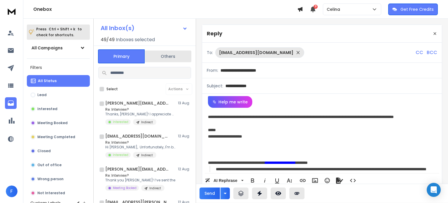
click at [228, 115] on p "**********" at bounding box center [319, 119] width 222 height 13
click at [236, 123] on p "**********" at bounding box center [319, 119] width 222 height 13
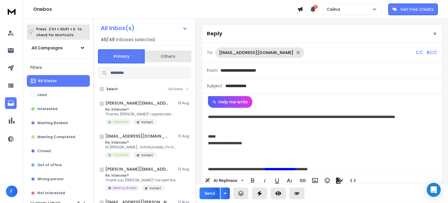
click at [323, 116] on p "**********" at bounding box center [319, 123] width 222 height 20
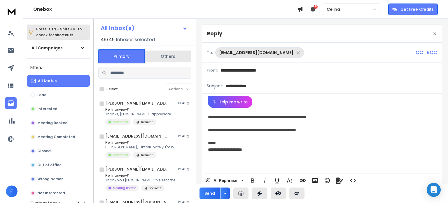
click at [225, 130] on p "**********" at bounding box center [319, 126] width 222 height 26
click at [293, 131] on p "**********" at bounding box center [319, 126] width 222 height 26
drag, startPoint x: 293, startPoint y: 131, endPoint x: 293, endPoint y: 127, distance: 4.4
click at [293, 131] on p "**********" at bounding box center [319, 126] width 222 height 26
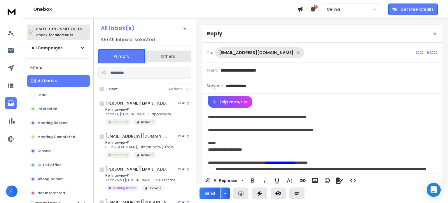
click at [211, 189] on button "Send" at bounding box center [210, 193] width 20 height 12
click at [211, 193] on div "Send" at bounding box center [215, 193] width 30 height 12
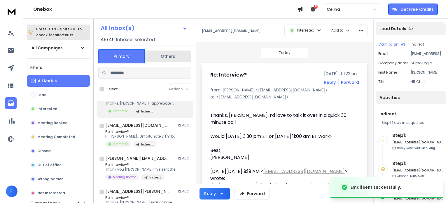
scroll to position [467, 0]
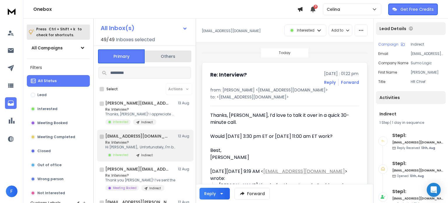
click at [160, 136] on h1 "[EMAIL_ADDRESS][DOMAIN_NAME]" at bounding box center [137, 136] width 64 height 6
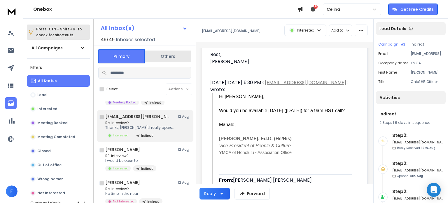
scroll to position [554, 0]
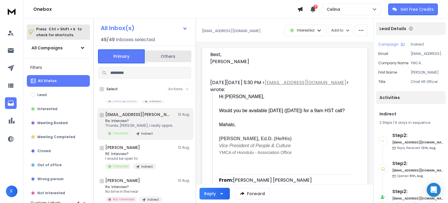
click at [154, 122] on p "Re: Interview?" at bounding box center [140, 120] width 70 height 5
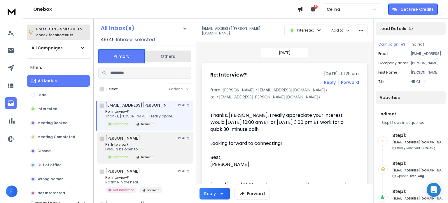
scroll to position [581, 0]
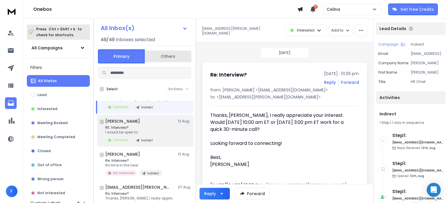
click at [154, 122] on div "Roseanne Donohue 12 Aug" at bounding box center [148, 121] width 86 height 6
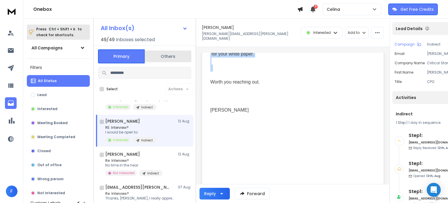
scroll to position [804, 0]
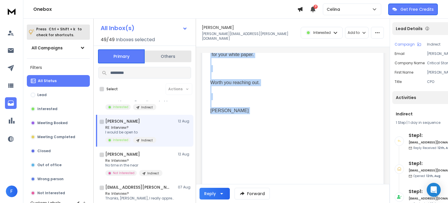
drag, startPoint x: 207, startPoint y: 71, endPoint x: 263, endPoint y: 127, distance: 79.2
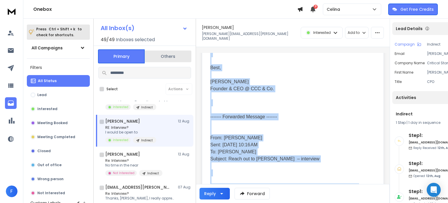
scroll to position [571, 0]
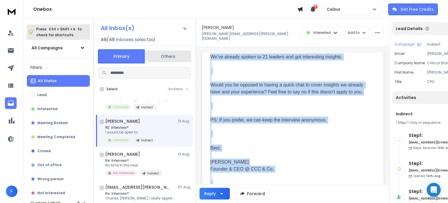
click at [209, 190] on div "Reply" at bounding box center [210, 193] width 12 height 6
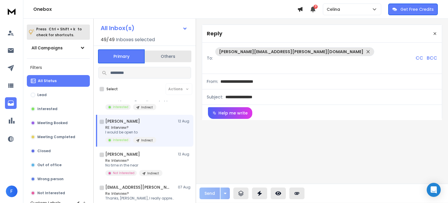
scroll to position [0, 0]
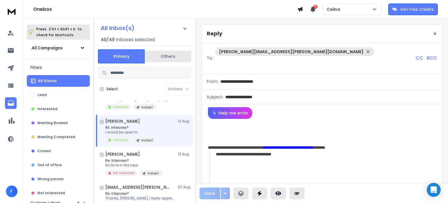
click at [237, 131] on div at bounding box center [322, 134] width 228 height 6
drag, startPoint x: 237, startPoint y: 122, endPoint x: 214, endPoint y: 115, distance: 24.3
click at [214, 125] on div at bounding box center [322, 128] width 228 height 6
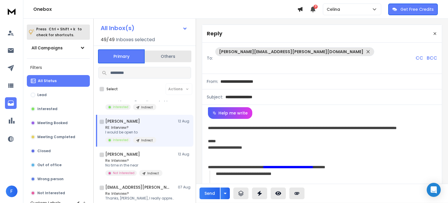
click at [330, 125] on p "**********" at bounding box center [319, 131] width 222 height 13
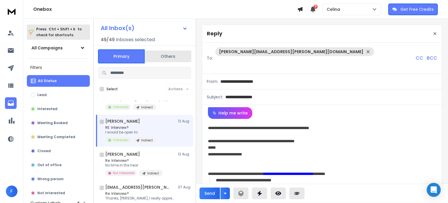
click at [335, 130] on p "**********" at bounding box center [319, 135] width 222 height 20
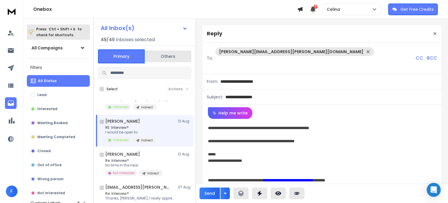
click at [227, 129] on p "**********" at bounding box center [319, 138] width 222 height 26
click at [213, 193] on button "Send" at bounding box center [210, 193] width 20 height 12
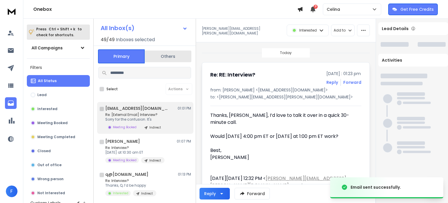
click at [158, 113] on p "Re: [External Email] Interview?" at bounding box center [134, 114] width 59 height 5
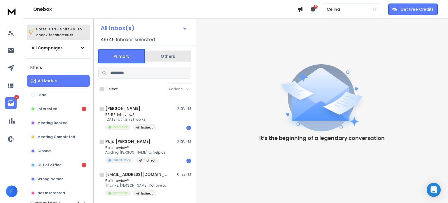
click at [64, 109] on button "Interested 1" at bounding box center [58, 109] width 63 height 12
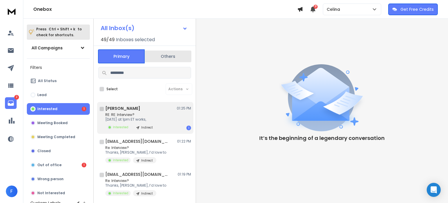
click at [166, 111] on div "Roseanne Donohue 01:25 PM RE: RE: Interview? Thursday at 1pm ET works, Interest…" at bounding box center [148, 117] width 86 height 25
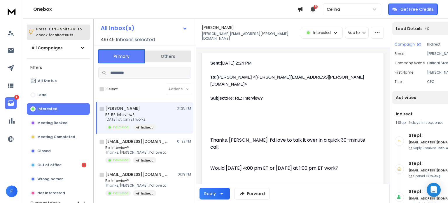
scroll to position [321, 0]
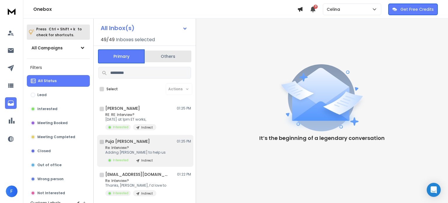
click at [133, 137] on div "Puja Jaspal 01:25 PM Re: Interview? Adding Jodi to help us Interested Indirect" at bounding box center [145, 151] width 96 height 32
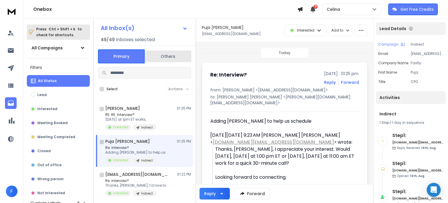
drag, startPoint x: 253, startPoint y: 148, endPoint x: 252, endPoint y: 151, distance: 4.1
click at [252, 151] on div "Thanks, Puja, I appreciate your interest. Would August 20, Wednesday at 1:00 pm…" at bounding box center [284, 156] width 139 height 21
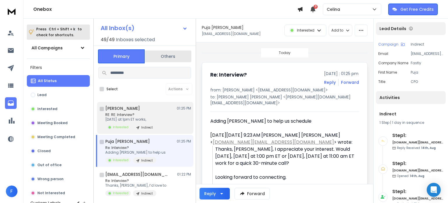
click at [135, 109] on h1 "[PERSON_NAME]" at bounding box center [122, 108] width 35 height 6
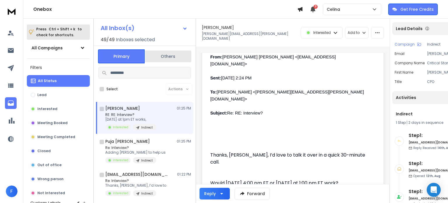
scroll to position [321, 0]
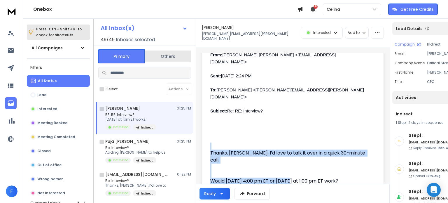
drag, startPoint x: 224, startPoint y: 123, endPoint x: 291, endPoint y: 155, distance: 73.9
click at [291, 155] on div "Thanks, Roseanne, I’d love to talk it over in a quick 30-minute call. Would Wed…" at bounding box center [290, 169] width 160 height 54
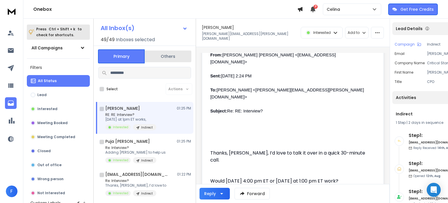
click at [250, 162] on p "Thanks, Roseanne, I’d love to talk it over in a quick 30-minute call. Would Wed…" at bounding box center [290, 166] width 160 height 35
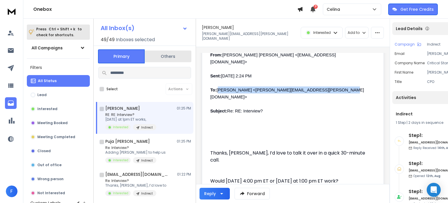
drag, startPoint x: 216, startPoint y: 72, endPoint x: 325, endPoint y: 70, distance: 108.8
click at [325, 70] on p "From: Celina Caesar Chavannes <celinacc@celinaccc.com> Sent: Thursday, August 1…" at bounding box center [290, 82] width 160 height 63
copy span "Roseanne Donohue <roseanne.donohue@criticalstart.com>"
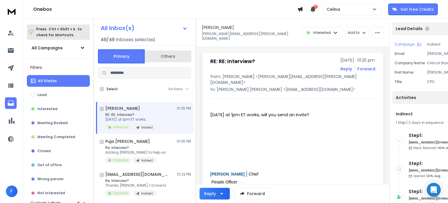
scroll to position [0, 0]
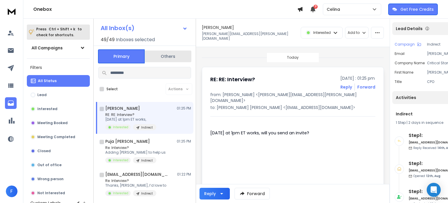
click at [330, 31] on p "Interested" at bounding box center [322, 32] width 18 height 5
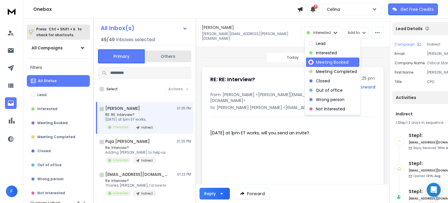
click at [327, 61] on p "Meeting Booked" at bounding box center [332, 62] width 33 height 6
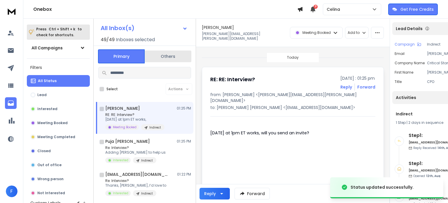
click at [209, 195] on div "Reply" at bounding box center [210, 193] width 12 height 6
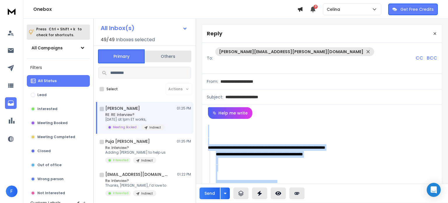
copy div "**********"
click at [242, 119] on div "**********" at bounding box center [322, 151] width 240 height 64
drag, startPoint x: 241, startPoint y: 111, endPoint x: 218, endPoint y: 114, distance: 22.9
click at [218, 125] on div at bounding box center [322, 128] width 228 height 6
click at [216, 125] on div at bounding box center [322, 128] width 228 height 6
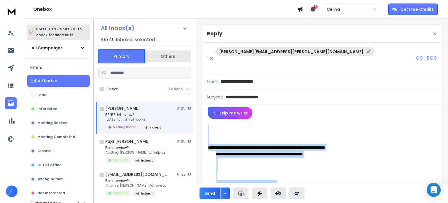
click at [212, 125] on div at bounding box center [322, 128] width 228 height 6
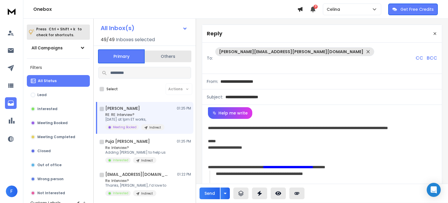
click at [208, 125] on p "**********" at bounding box center [319, 131] width 222 height 13
click at [209, 125] on p "**********" at bounding box center [319, 131] width 222 height 13
click at [208, 138] on p "**********" at bounding box center [319, 144] width 222 height 13
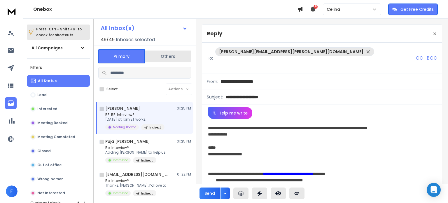
click at [309, 138] on p "**********" at bounding box center [319, 148] width 222 height 20
click at [215, 191] on button "Send" at bounding box center [210, 193] width 20 height 12
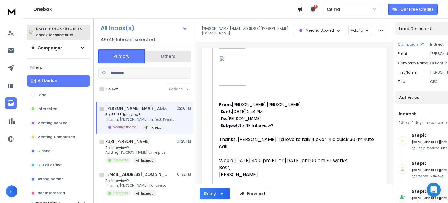
scroll to position [233, 0]
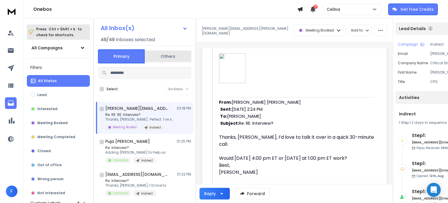
drag, startPoint x: 243, startPoint y: 109, endPoint x: 278, endPoint y: 109, distance: 35.0
click at [278, 109] on div "From: Celina Caesar Chavannes Sent: Thursday, August 14, 2025 2:24 PM To: Rosea…" at bounding box center [296, 113] width 155 height 28
copy span "[PERSON_NAME]"
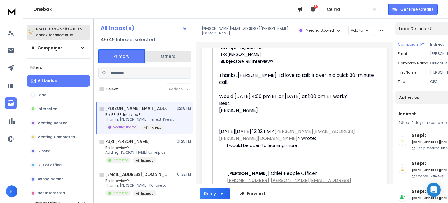
scroll to position [321, 0]
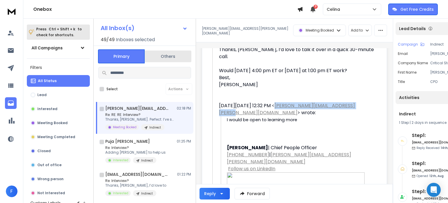
drag, startPoint x: 220, startPoint y: 104, endPoint x: 308, endPoint y: 105, distance: 87.8
click at [308, 105] on div "On Tuesday, Aug 12, 2025 at 12:32 PM < roseanne.donohue@criticalstart.com > wro…" at bounding box center [296, 109] width 155 height 14
copy link "roseanne.donohue@criticalstart.com"
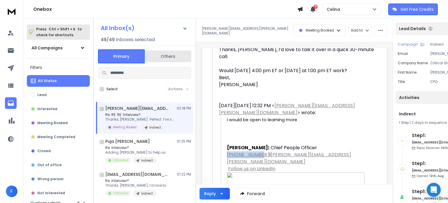
copy link "347-524-0225"
drag, startPoint x: 225, startPoint y: 145, endPoint x: 259, endPoint y: 145, distance: 34.1
drag, startPoint x: 276, startPoint y: 139, endPoint x: 328, endPoint y: 139, distance: 52.2
click at [328, 139] on div "Roseanne Donohue | Chief People Officer" at bounding box center [300, 144] width 147 height 14
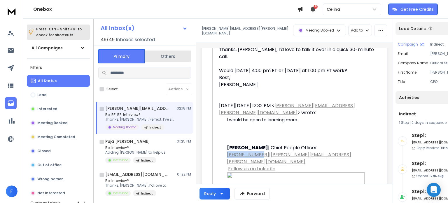
copy div "Chief People Officer"
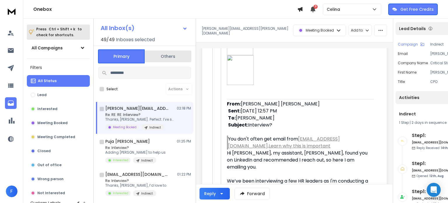
scroll to position [496, 0]
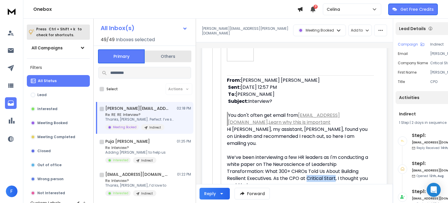
drag, startPoint x: 307, startPoint y: 155, endPoint x: 335, endPoint y: 158, distance: 27.9
click at [335, 158] on div "We’ve been interviewing a few HR leaders as I'm conducting a white paper on The…" at bounding box center [300, 171] width 147 height 35
copy div "Critical Start"
